Goal: Communication & Community: Answer question/provide support

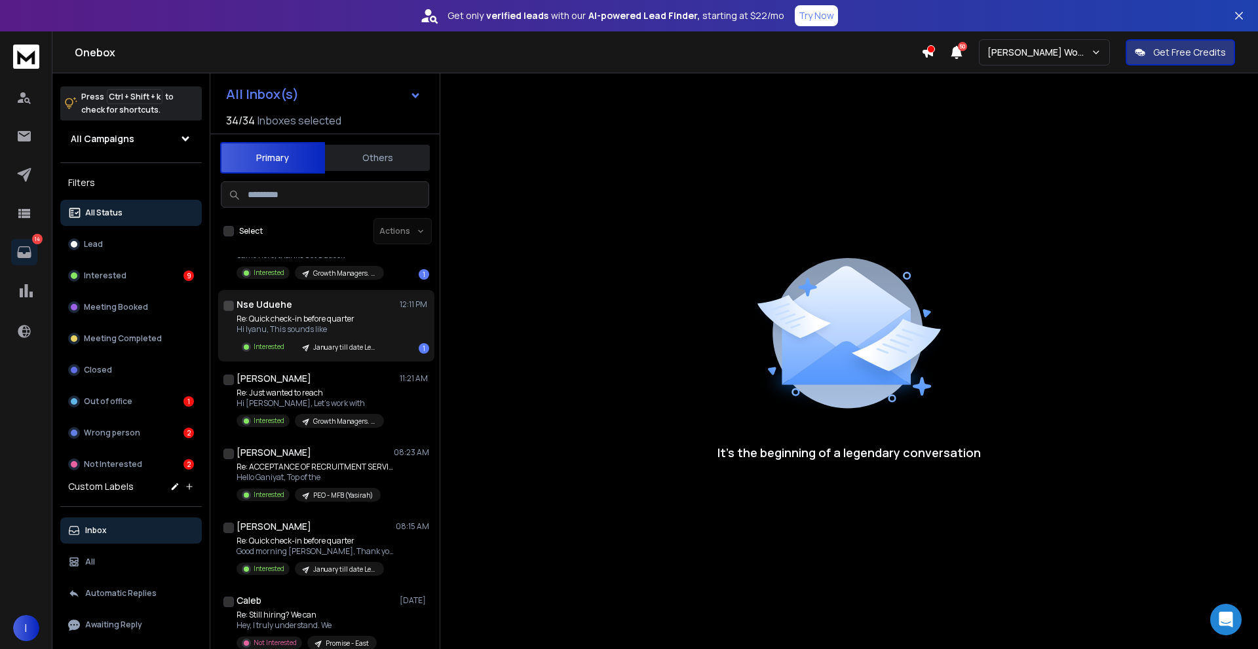
scroll to position [66, 0]
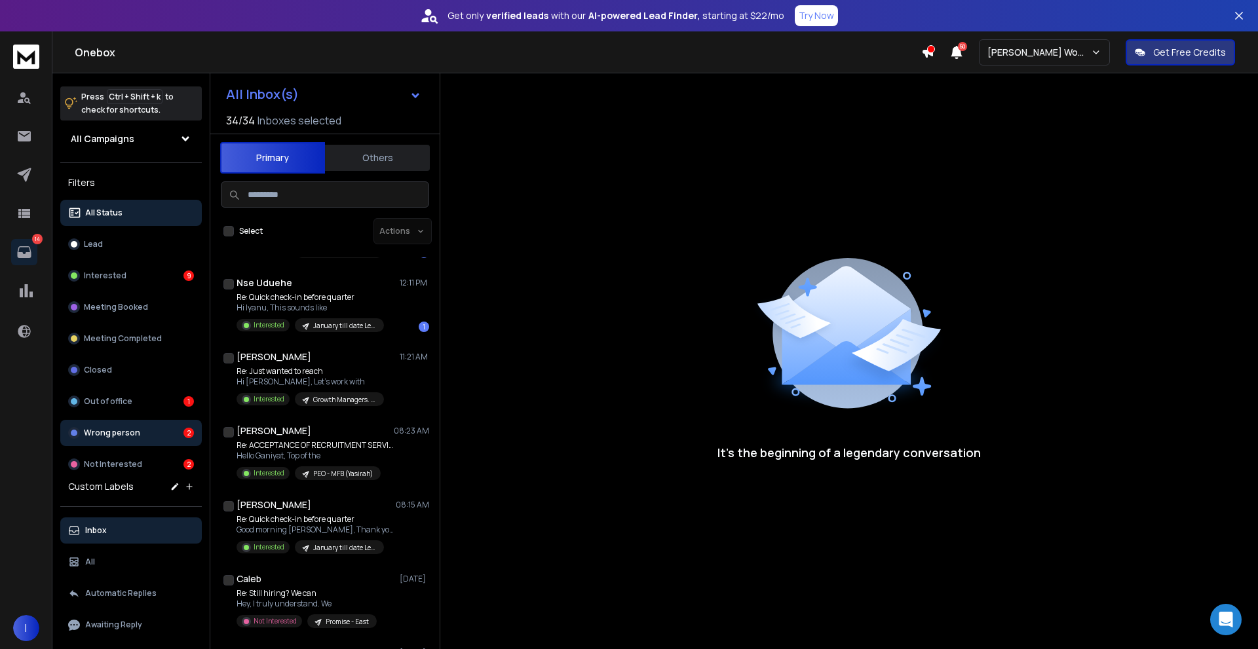
click at [123, 439] on button "Wrong person 2" at bounding box center [131, 433] width 142 height 26
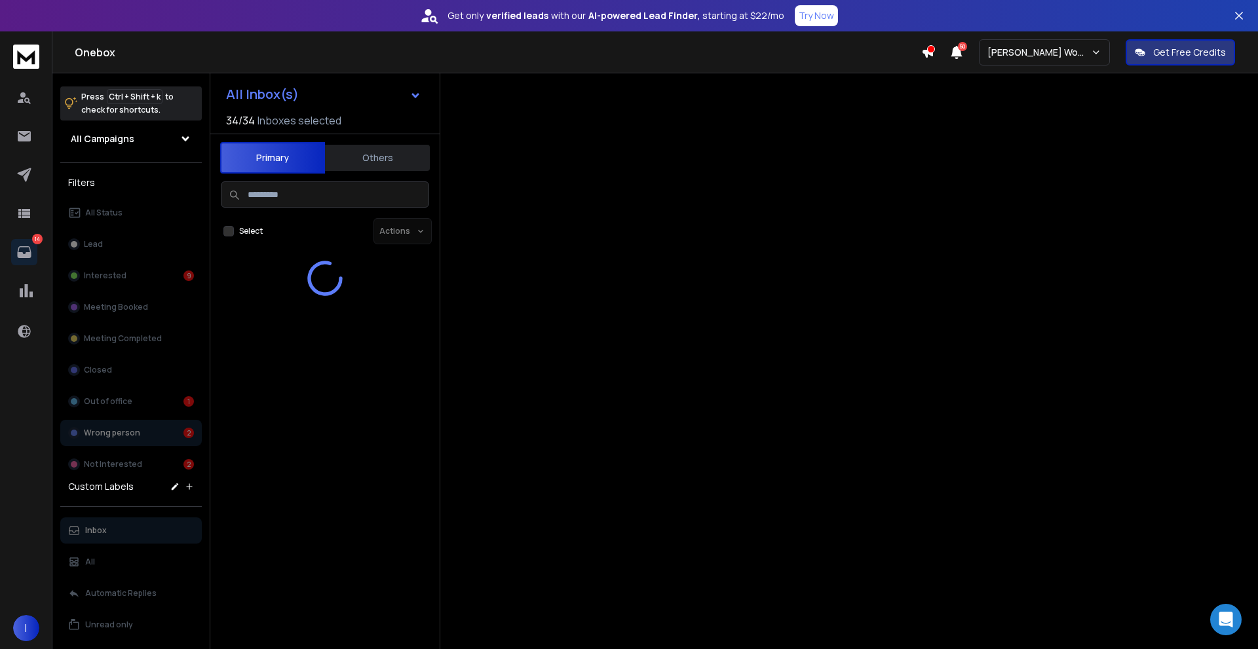
scroll to position [0, 0]
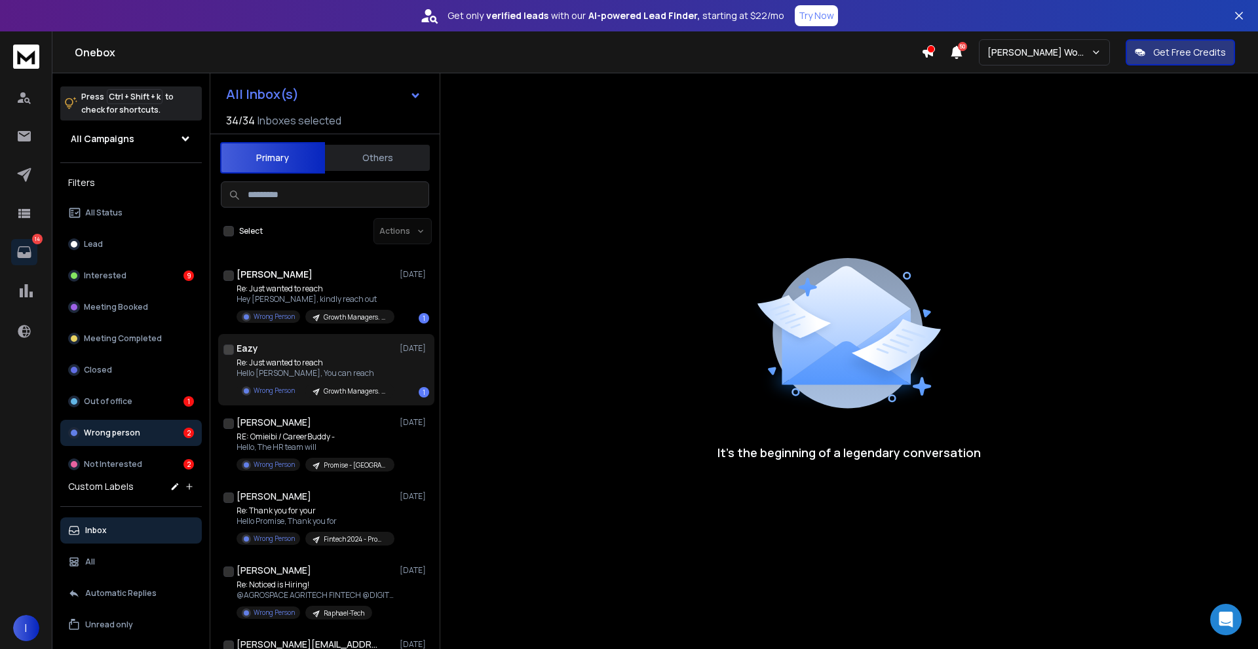
click at [263, 371] on p "Hello [PERSON_NAME], You can reach" at bounding box center [315, 373] width 157 height 10
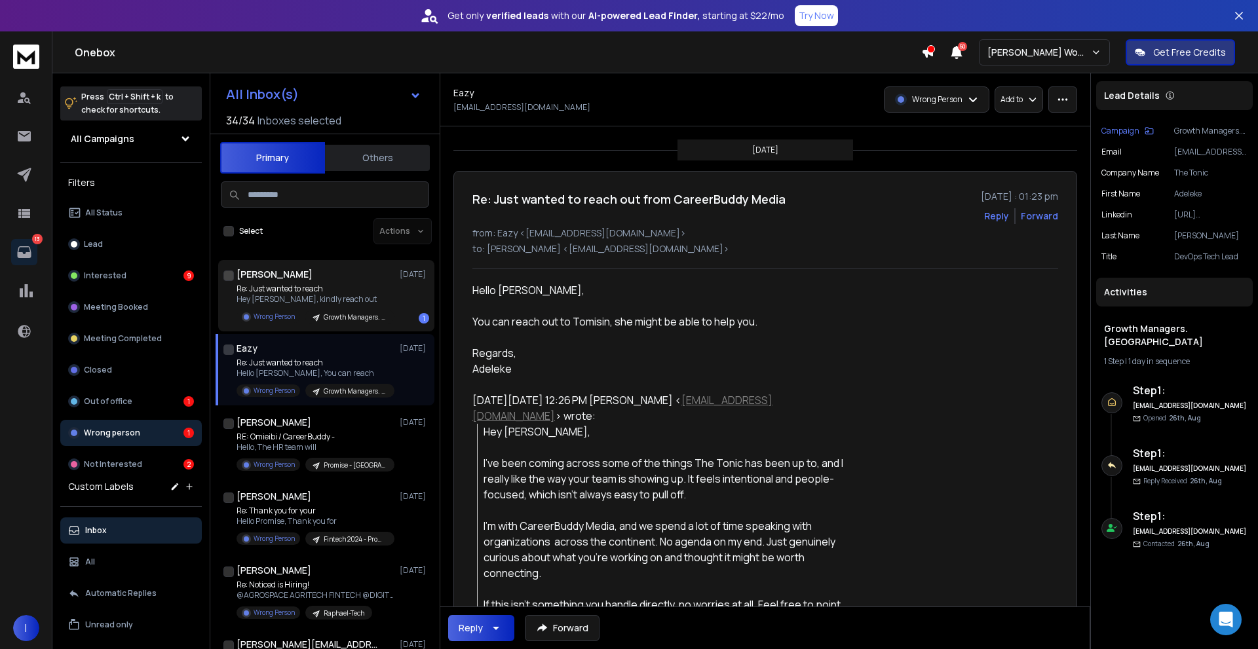
click at [363, 279] on div "[PERSON_NAME] [DATE]" at bounding box center [333, 274] width 193 height 13
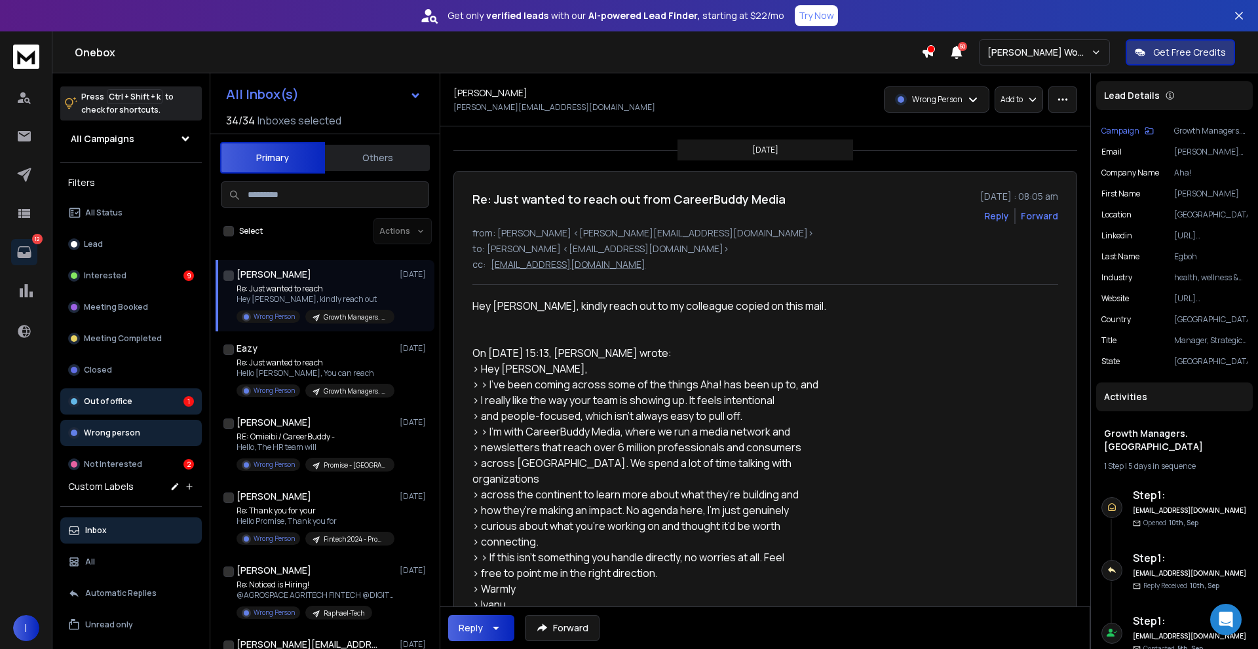
click at [142, 398] on button "Out of office 1" at bounding box center [131, 402] width 142 height 26
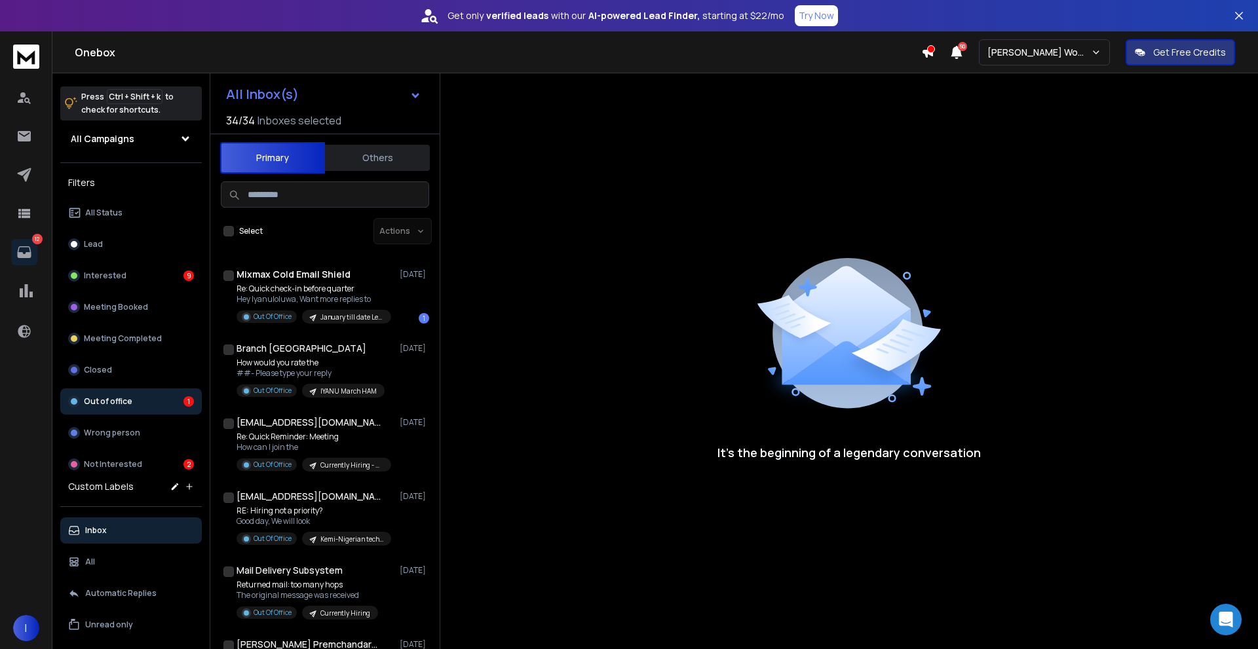
click at [1238, 16] on icon at bounding box center [1239, 16] width 8 height 8
